Goal: Task Accomplishment & Management: Manage account settings

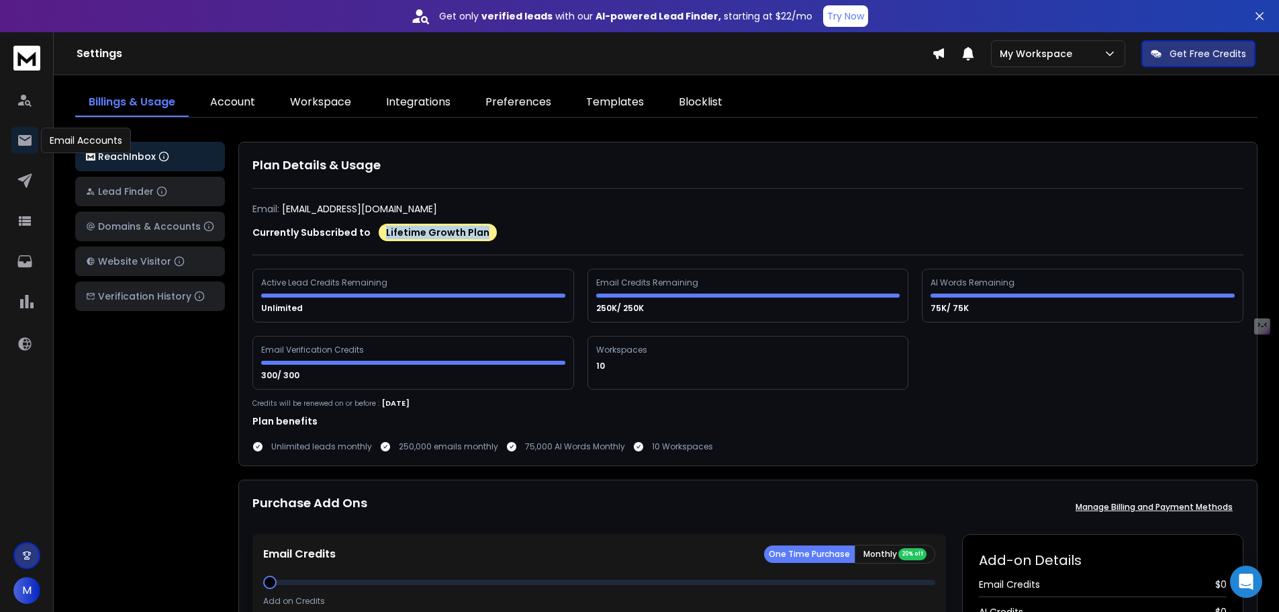
click at [25, 141] on icon at bounding box center [24, 140] width 13 height 11
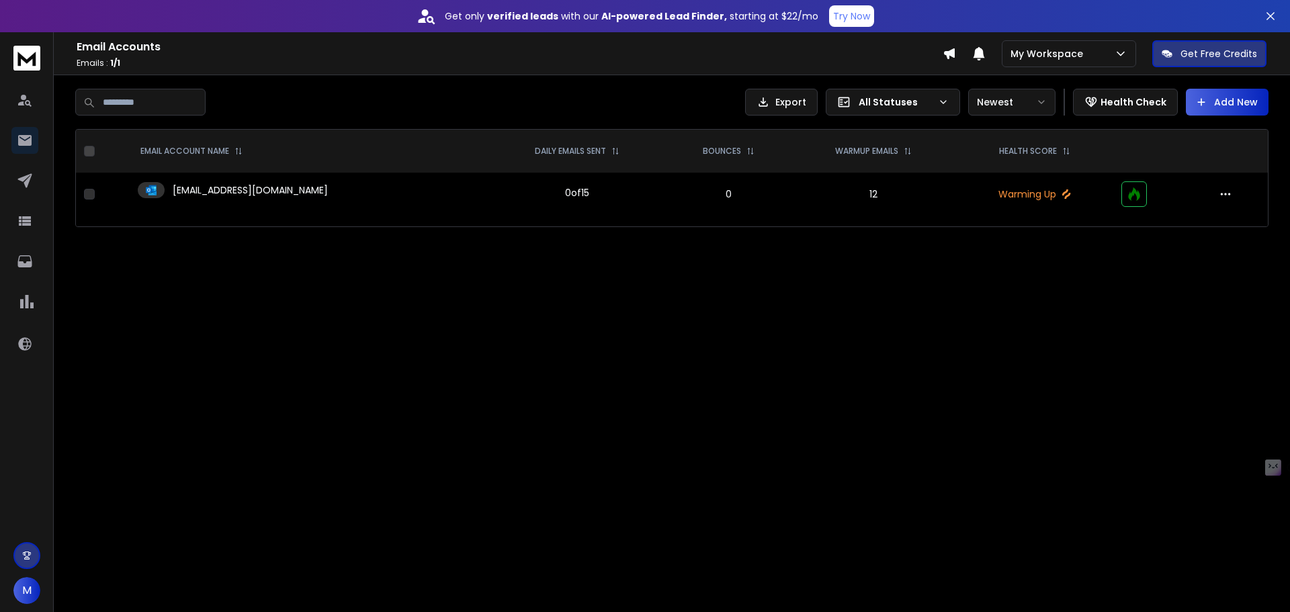
click at [872, 194] on td "12" at bounding box center [874, 194] width 166 height 43
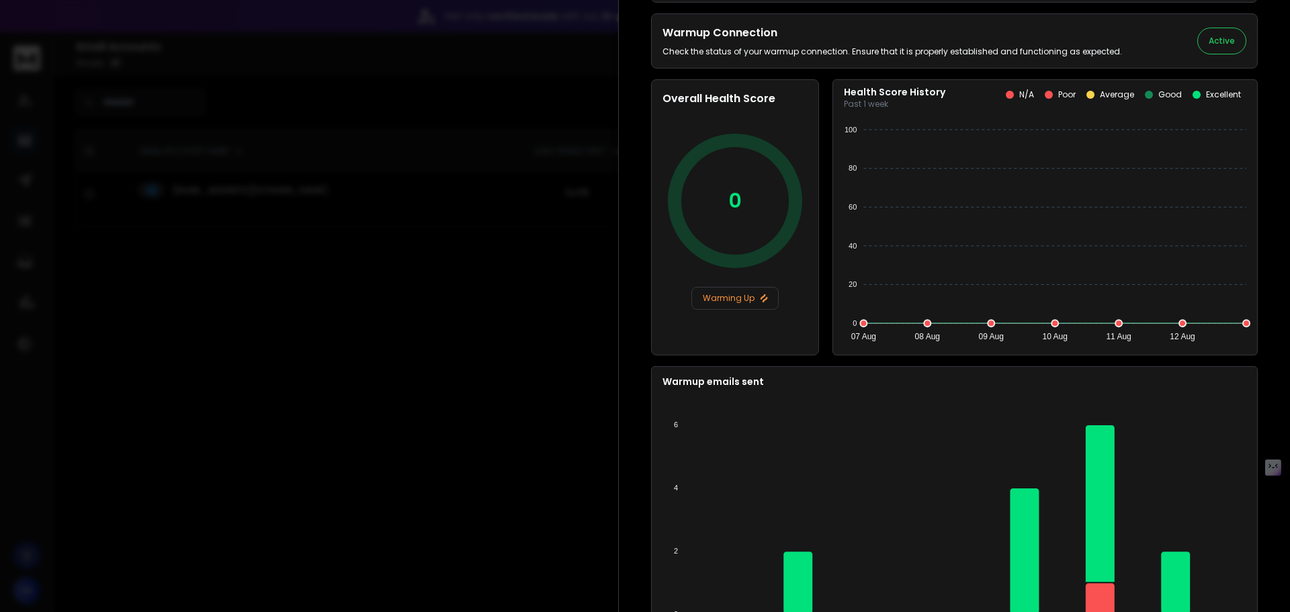
scroll to position [470, 0]
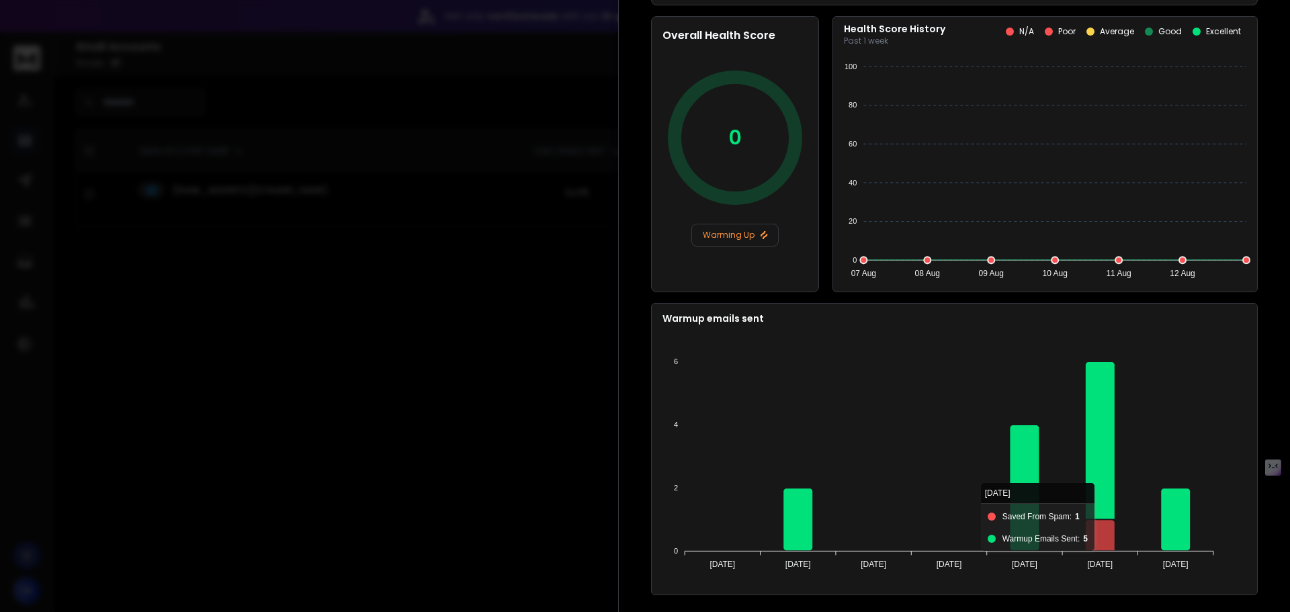
click at [1090, 531] on icon at bounding box center [1099, 535] width 29 height 30
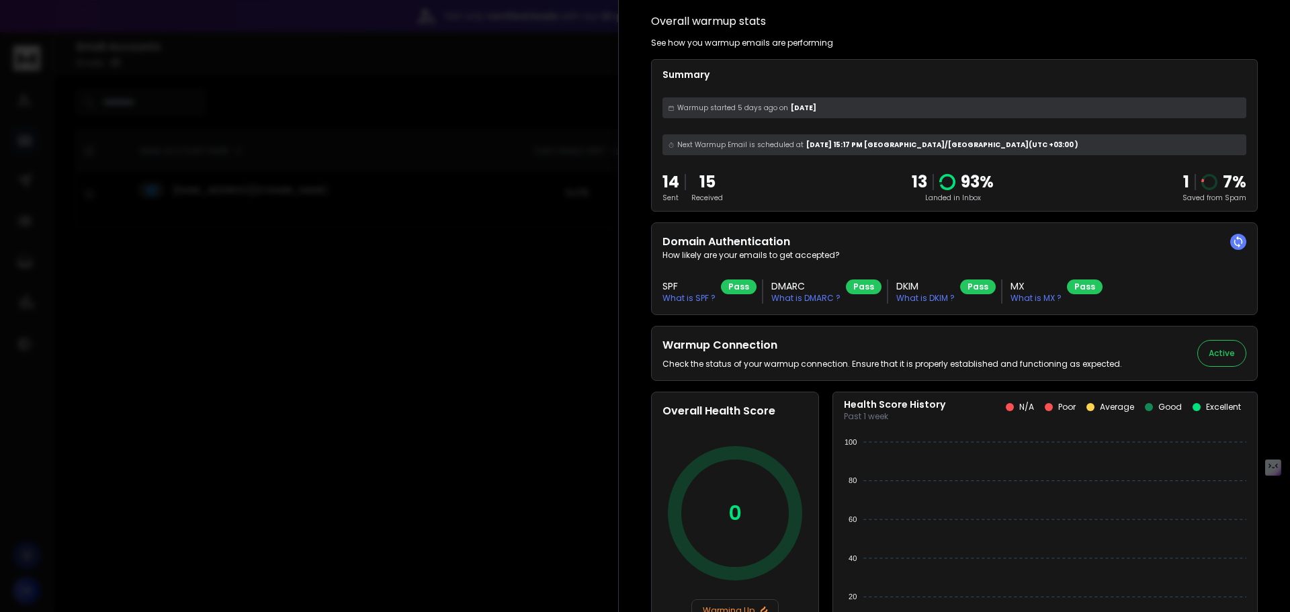
scroll to position [67, 0]
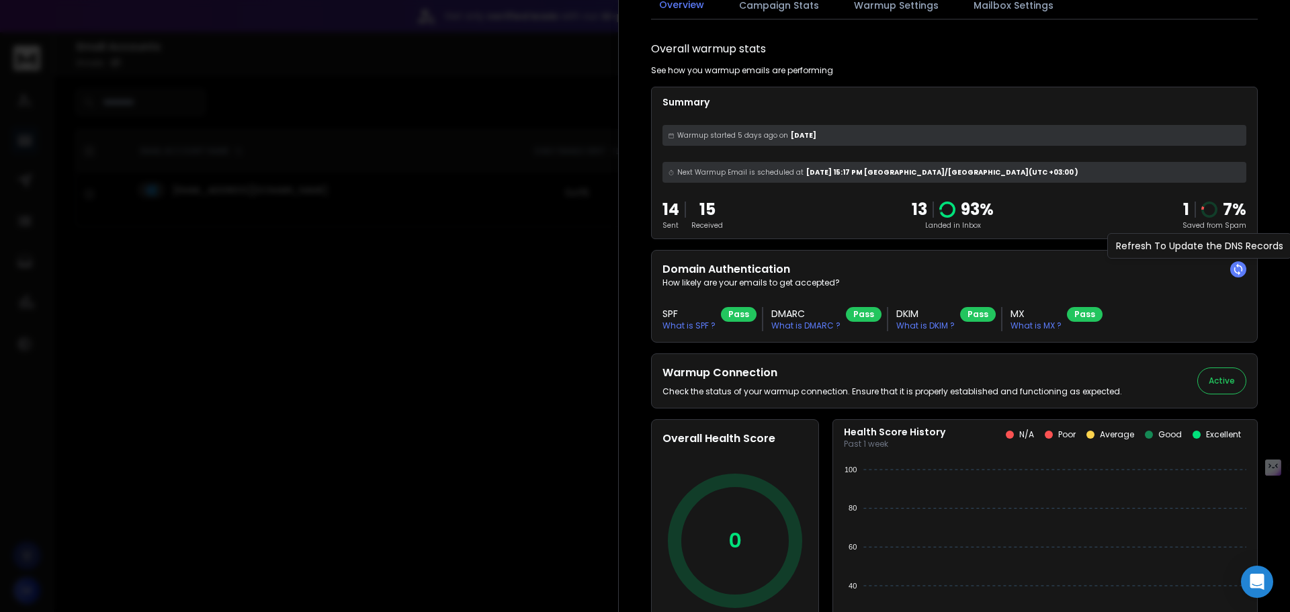
click at [1236, 271] on icon at bounding box center [1237, 269] width 13 height 13
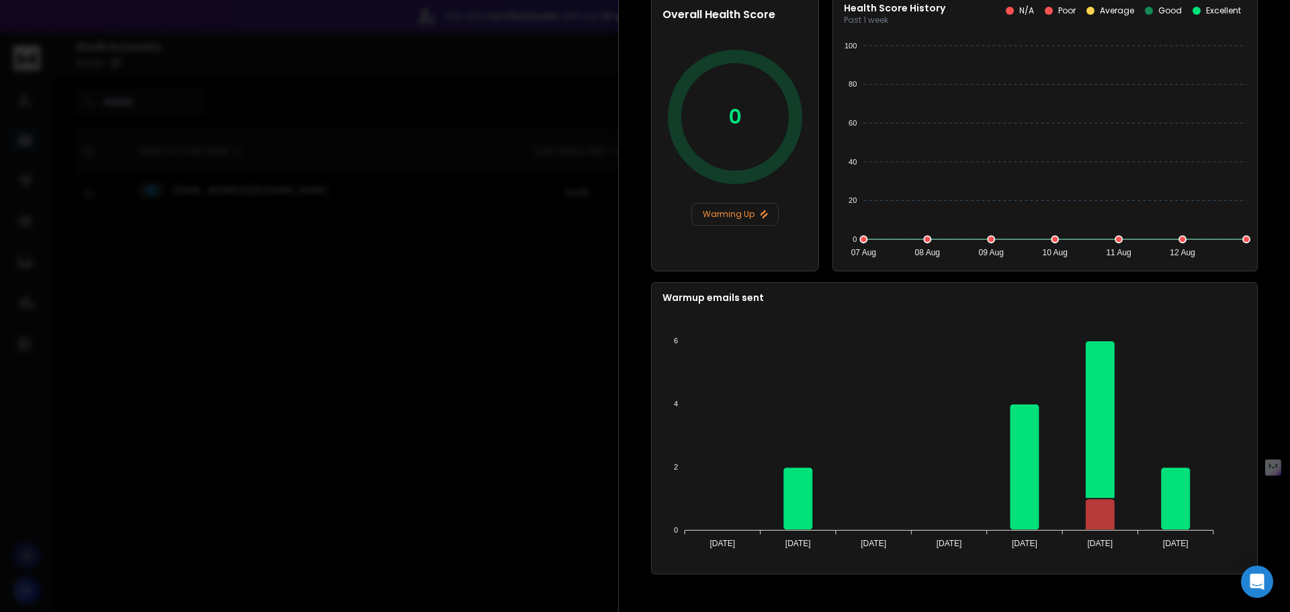
click at [455, 327] on div at bounding box center [645, 306] width 1290 height 612
